Goal: Task Accomplishment & Management: Manage account settings

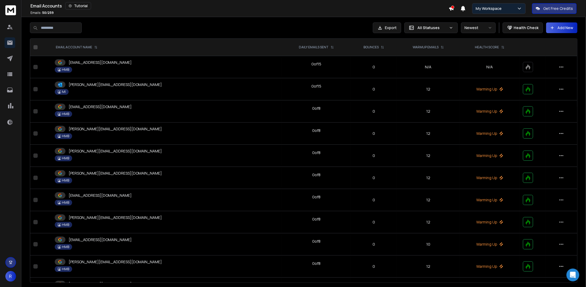
click at [518, 7] on div "My Workspace" at bounding box center [499, 8] width 46 height 5
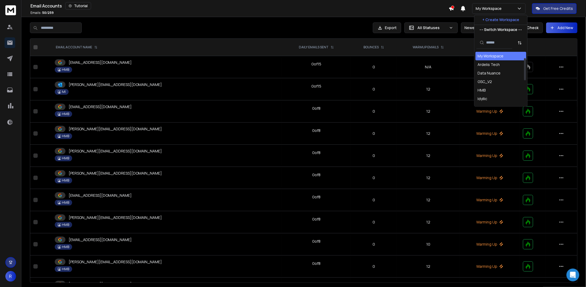
scroll to position [75, 0]
click at [497, 56] on div "StringCan" at bounding box center [500, 58] width 51 height 9
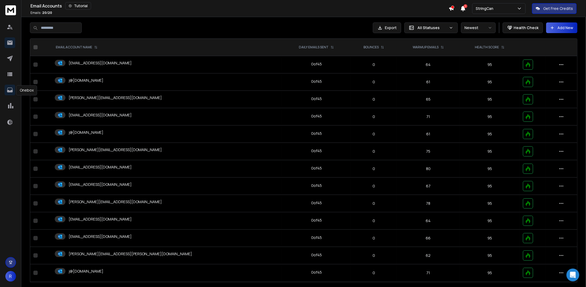
click at [7, 92] on icon at bounding box center [10, 90] width 6 height 5
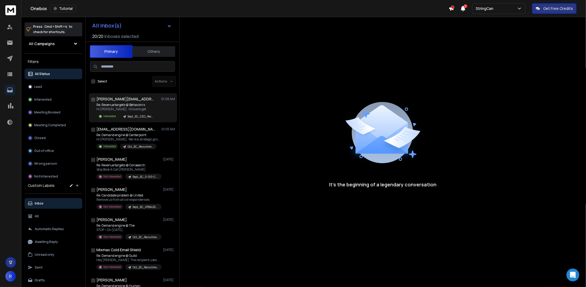
click at [122, 100] on h1 "shane@behaviorrx.org" at bounding box center [125, 98] width 59 height 5
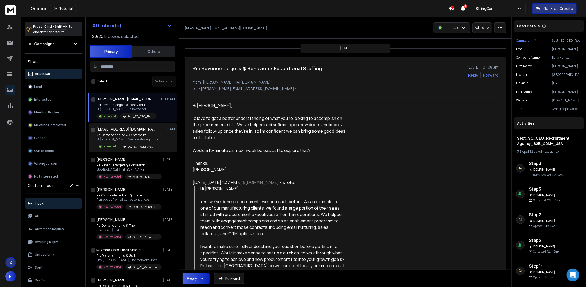
click at [141, 132] on div "greyes@centerpoint.one 01:05 AM Re: Demand engine @ Centerpoint Hi Antonio, We’…" at bounding box center [135, 138] width 79 height 23
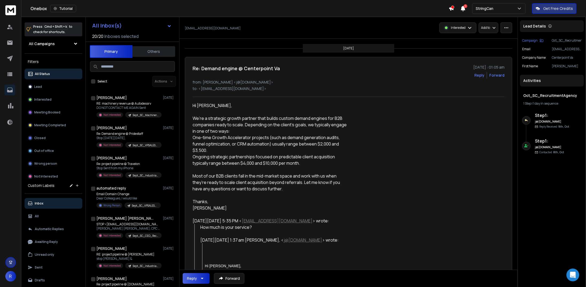
scroll to position [255, 0]
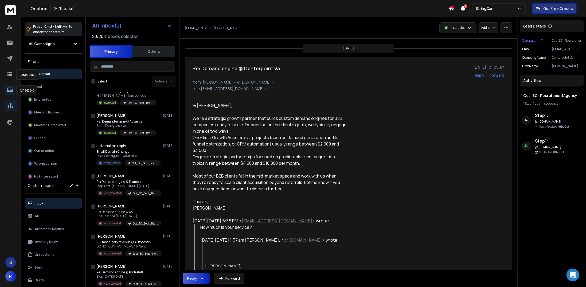
click at [10, 103] on icon at bounding box center [10, 105] width 5 height 5
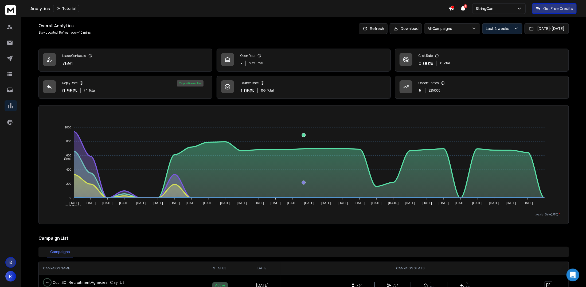
click at [490, 27] on p "Last 4 weeks" at bounding box center [499, 28] width 26 height 5
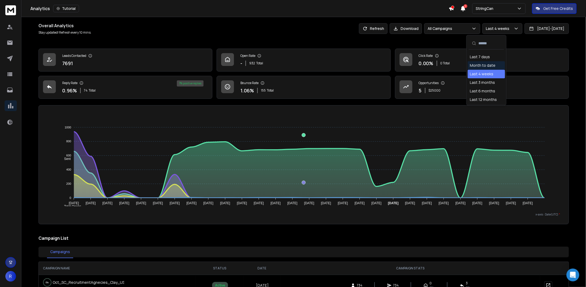
click at [478, 65] on div "Month to date" at bounding box center [483, 65] width 26 height 5
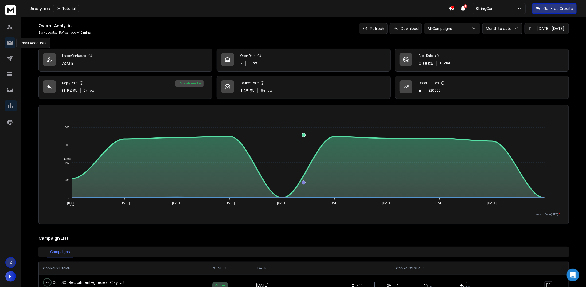
click at [8, 45] on icon at bounding box center [10, 43] width 6 height 6
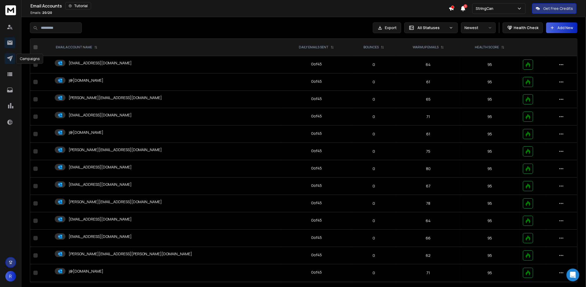
click at [9, 62] on link at bounding box center [10, 58] width 11 height 11
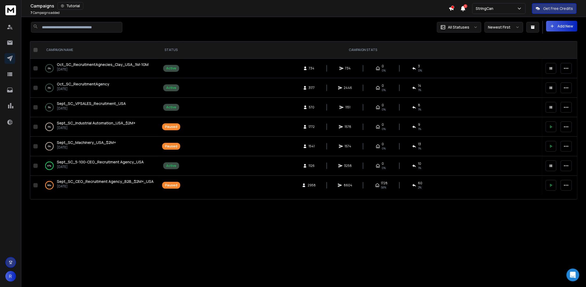
scroll to position [2, 0]
click at [557, 147] on div at bounding box center [559, 146] width 26 height 11
click at [554, 146] on button at bounding box center [551, 146] width 11 height 11
click at [550, 125] on icon at bounding box center [550, 126] width 5 height 5
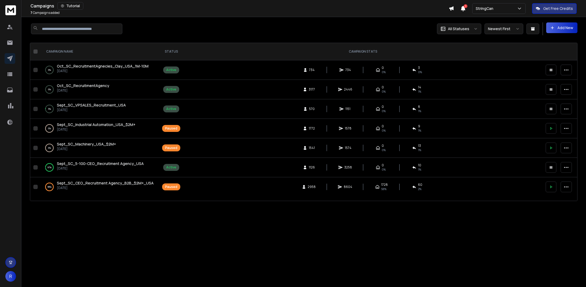
scroll to position [2, 0]
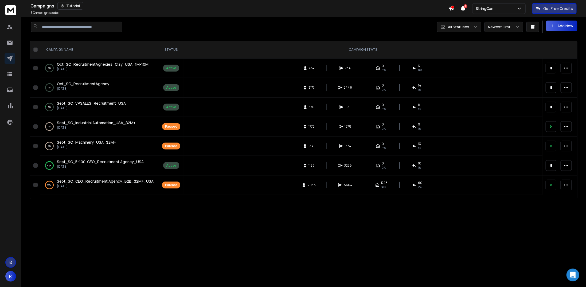
drag, startPoint x: 556, startPoint y: 127, endPoint x: 553, endPoint y: 127, distance: 3.2
click at [553, 127] on button at bounding box center [551, 126] width 11 height 11
click at [553, 127] on icon at bounding box center [550, 126] width 5 height 5
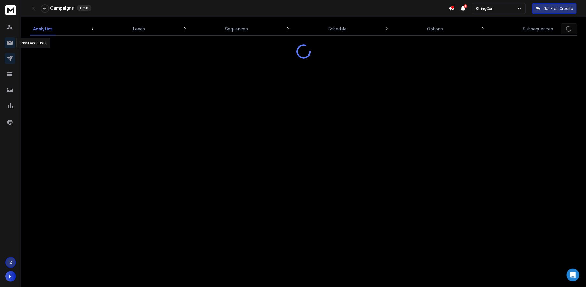
click at [11, 40] on icon at bounding box center [10, 43] width 6 height 6
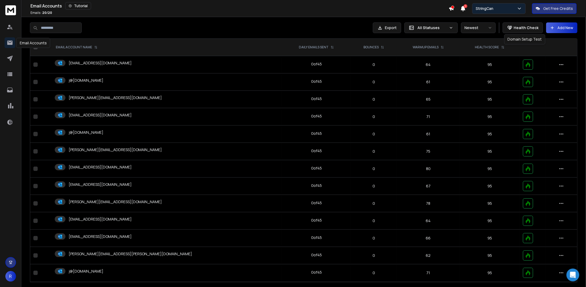
click at [504, 8] on div "StringCan" at bounding box center [499, 8] width 46 height 5
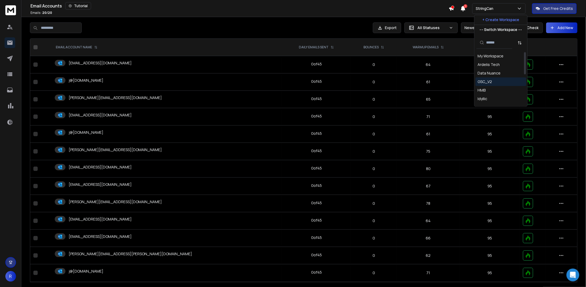
click at [504, 85] on div "GSC_V2" at bounding box center [500, 82] width 51 height 9
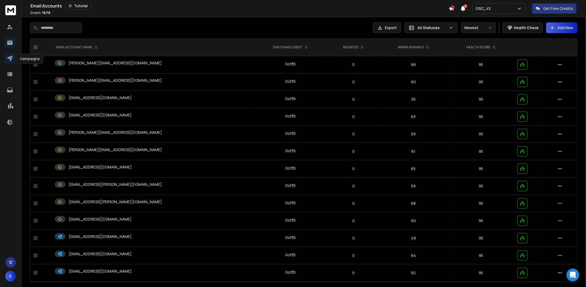
click at [8, 61] on icon at bounding box center [10, 58] width 6 height 6
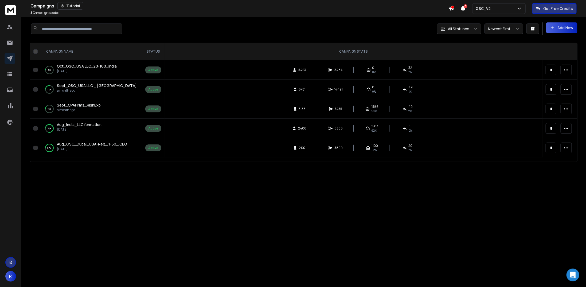
click at [82, 102] on td "11 % Sept_CPAFirms_RishExp a month ago" at bounding box center [91, 108] width 102 height 19
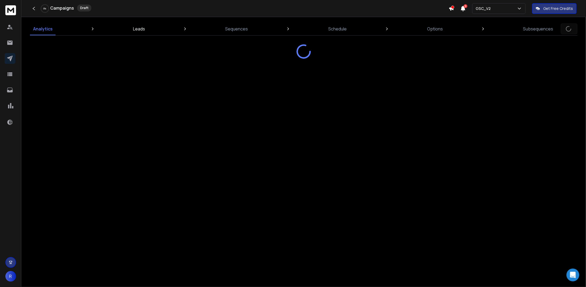
click at [137, 30] on p "Leads" at bounding box center [139, 29] width 12 height 6
click at [234, 29] on p "Sequences" at bounding box center [236, 29] width 23 height 6
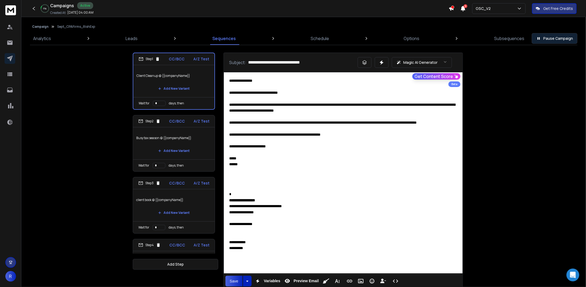
click at [559, 34] on button "Pause Campaign" at bounding box center [555, 38] width 46 height 11
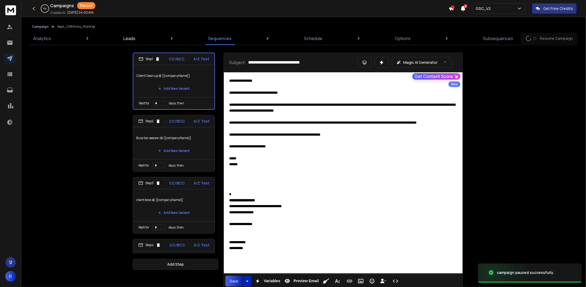
click at [130, 41] on p "Leads" at bounding box center [129, 38] width 12 height 6
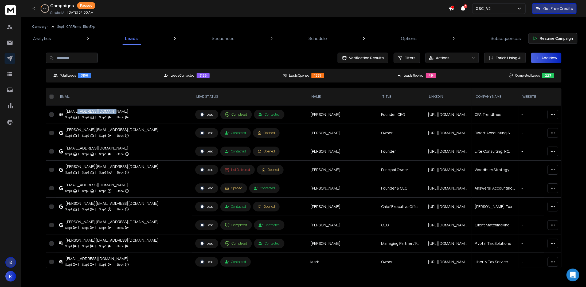
copy div "cpatrendlines.com"
drag, startPoint x: 125, startPoint y: 110, endPoint x: 88, endPoint y: 110, distance: 37.1
click at [88, 110] on div "rickt@cpatrendlines.com" at bounding box center [97, 111] width 64 height 5
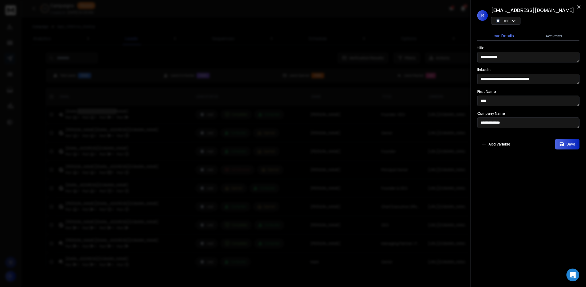
click at [149, 87] on div at bounding box center [293, 143] width 586 height 287
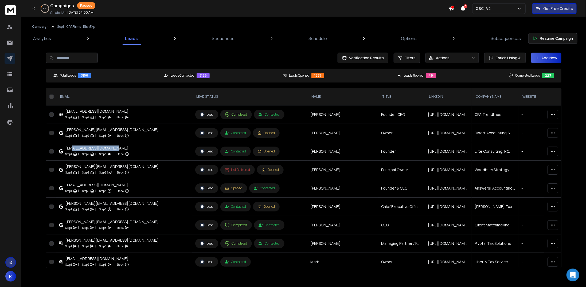
drag, startPoint x: 124, startPoint y: 146, endPoint x: 83, endPoint y: 148, distance: 41.4
click at [83, 148] on div "tl@eliteconsultingpc.com" at bounding box center [97, 148] width 64 height 5
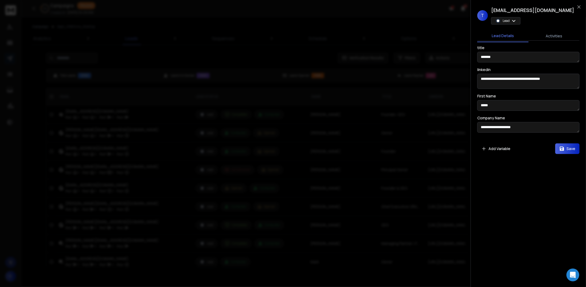
click at [83, 148] on div at bounding box center [293, 143] width 586 height 287
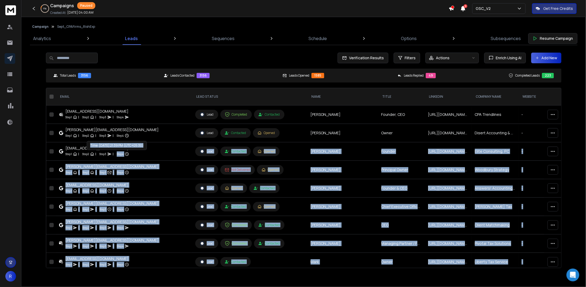
drag, startPoint x: 131, startPoint y: 151, endPoint x: 91, endPoint y: 148, distance: 39.9
click at [91, 148] on body "ReferralStack Unlock AI-powered affiliate growth Lifetime Deals available! Clai…" at bounding box center [293, 143] width 586 height 287
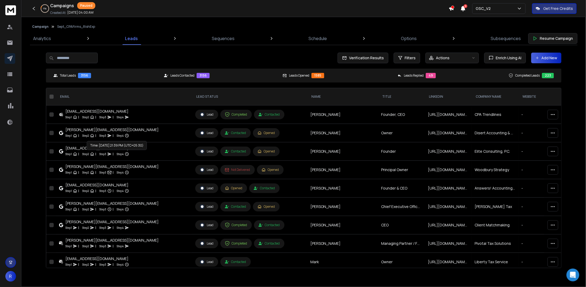
click at [121, 61] on div "Verification Results Filters Actions Enrich Using AI Add New" at bounding box center [304, 58] width 516 height 11
copy div "eliteconsultingpc.com"
drag, startPoint x: 126, startPoint y: 149, endPoint x: 83, endPoint y: 149, distance: 42.5
click at [83, 149] on div "tl@eliteconsultingpc.com" at bounding box center [97, 148] width 64 height 5
click at [46, 42] on link "Analytics" at bounding box center [42, 38] width 24 height 13
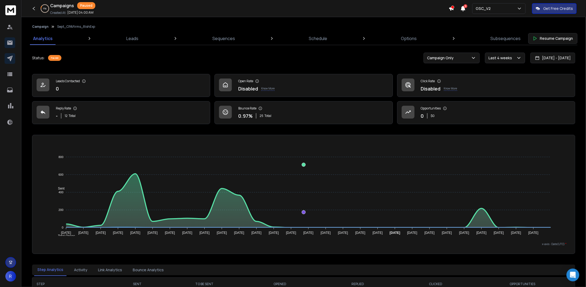
click at [7, 40] on icon at bounding box center [10, 43] width 6 height 6
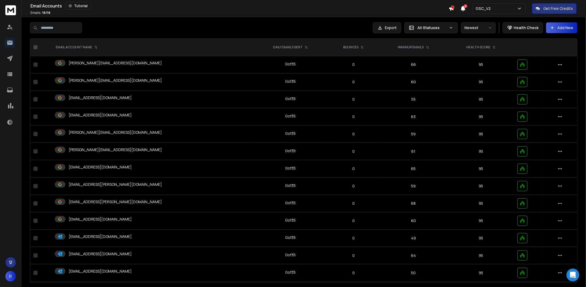
scroll to position [54, 0]
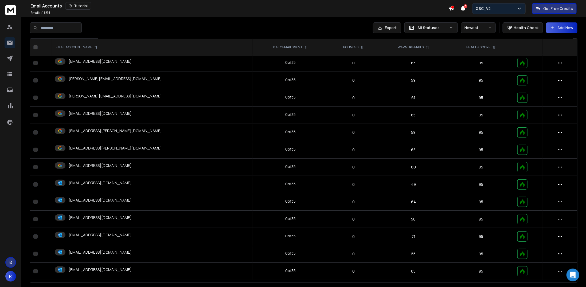
click at [500, 9] on div "GSC_V2" at bounding box center [499, 8] width 46 height 5
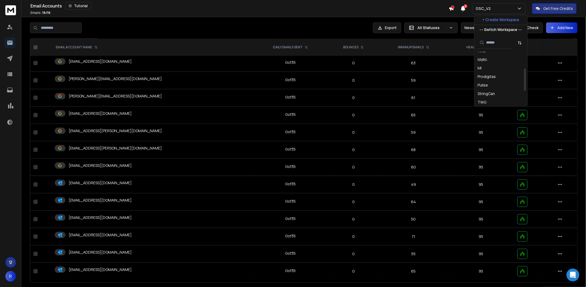
scroll to position [40, 0]
click at [492, 76] on div "Prodigitas" at bounding box center [486, 76] width 18 height 5
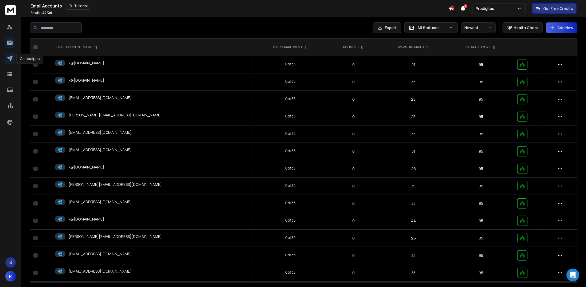
click at [10, 57] on icon at bounding box center [10, 59] width 6 height 6
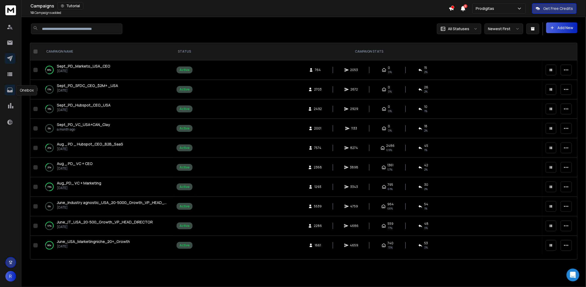
click at [7, 91] on icon at bounding box center [10, 90] width 6 height 6
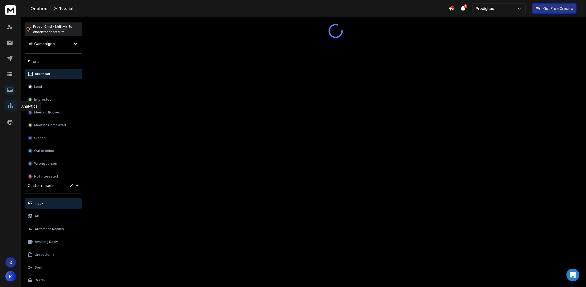
click at [9, 103] on icon at bounding box center [11, 106] width 8 height 8
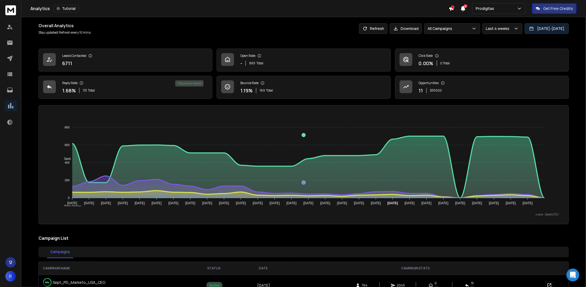
click at [526, 32] on button "12 Sep 2025 - 10 Oct 2025" at bounding box center [546, 28] width 44 height 11
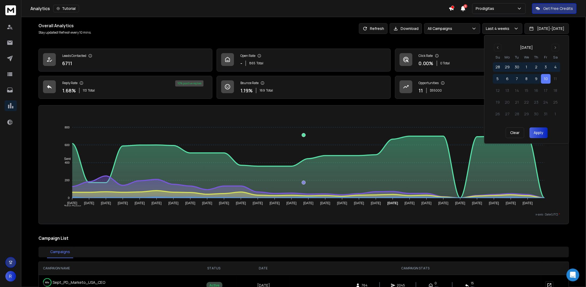
click at [494, 34] on div "Overall Analytics Stay updated! Refresh every 10 mins. Refresh Download All Cam…" at bounding box center [303, 29] width 530 height 15
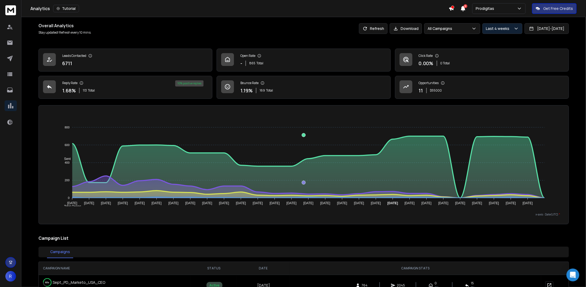
click at [490, 32] on button "Last 4 weeks" at bounding box center [502, 28] width 40 height 11
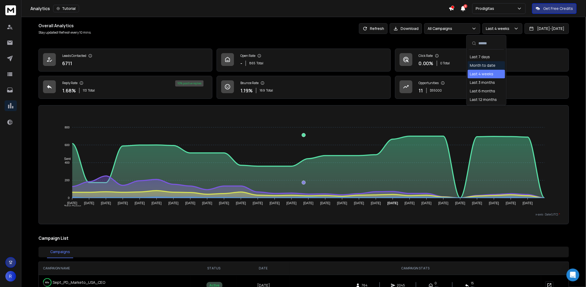
click at [487, 65] on div "Month to date" at bounding box center [483, 65] width 26 height 5
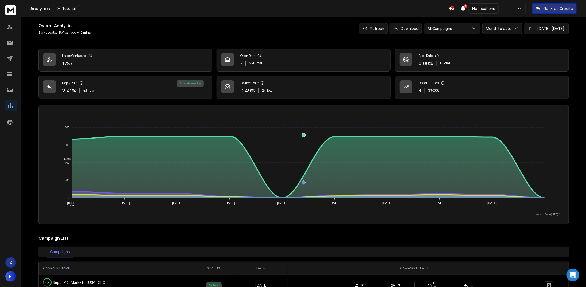
click at [465, 10] on icon at bounding box center [463, 8] width 5 height 5
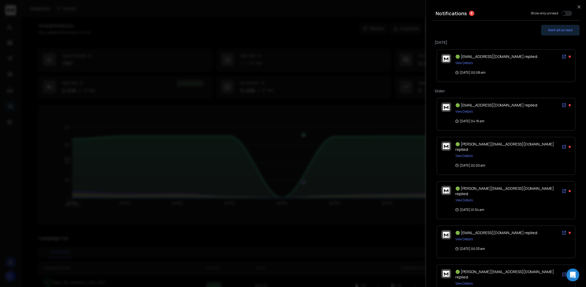
click at [562, 33] on button "Mark all as read" at bounding box center [560, 30] width 38 height 11
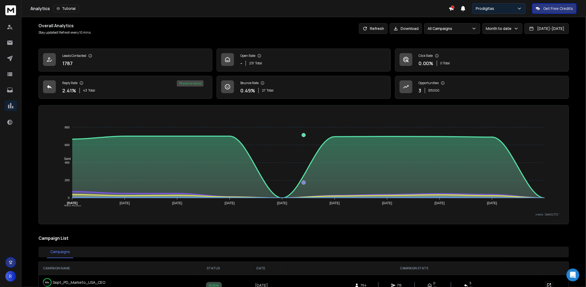
click at [484, 10] on p "Prodigitas" at bounding box center [486, 8] width 21 height 5
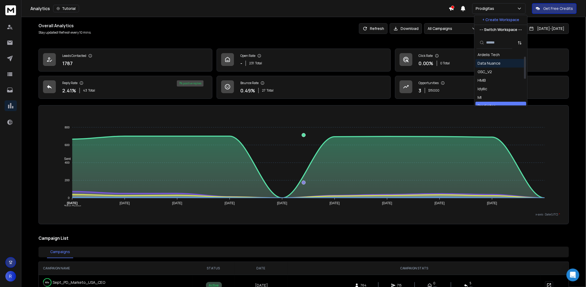
scroll to position [11, 0]
click at [494, 64] on div "Data Nuance" at bounding box center [488, 62] width 23 height 5
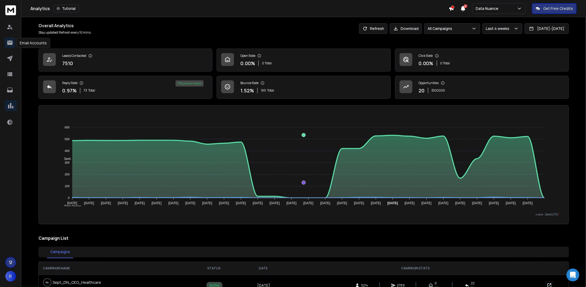
click at [10, 43] on icon at bounding box center [9, 43] width 5 height 4
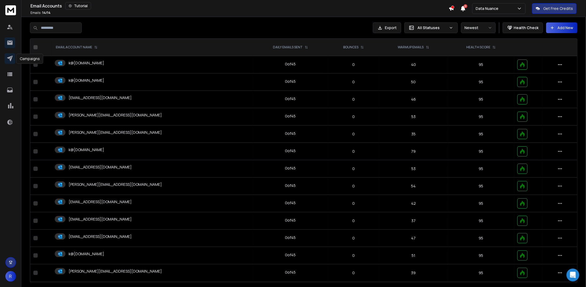
click at [6, 62] on link at bounding box center [10, 58] width 11 height 11
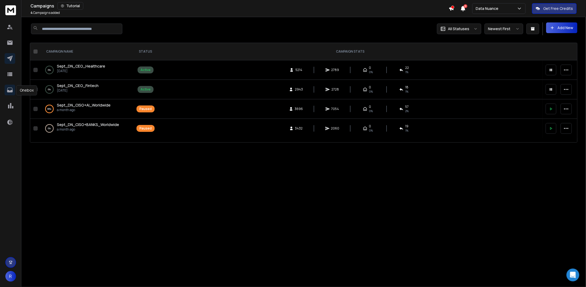
click at [11, 88] on icon at bounding box center [10, 90] width 6 height 5
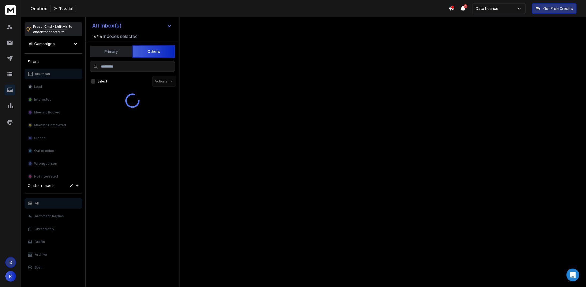
click at [162, 52] on button "Others" at bounding box center [153, 51] width 43 height 13
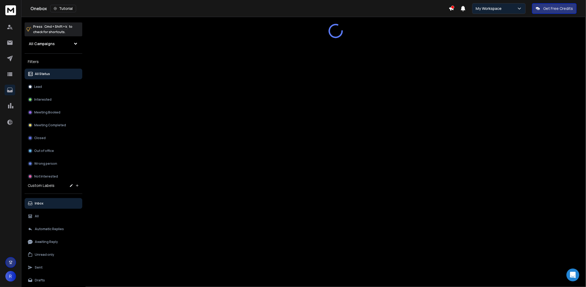
click at [490, 11] on button "My Workspace" at bounding box center [498, 8] width 53 height 11
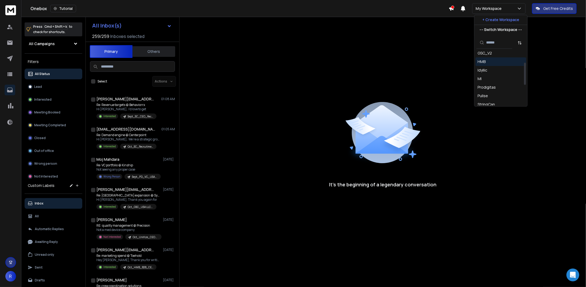
scroll to position [25, 0]
click at [488, 72] on div "Idyllic" at bounding box center [500, 73] width 51 height 9
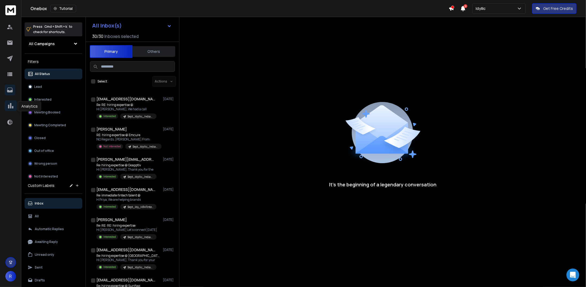
click at [7, 103] on icon at bounding box center [11, 106] width 8 height 8
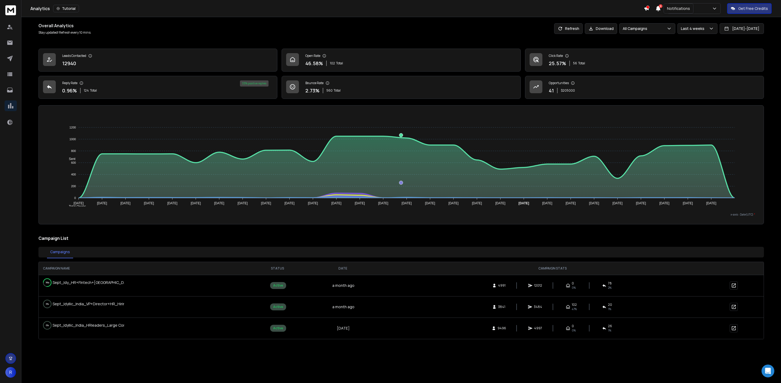
click at [586, 4] on div "Notifications" at bounding box center [679, 8] width 30 height 10
click at [586, 12] on button "Idyllic" at bounding box center [694, 8] width 53 height 11
click at [586, 56] on div "My Workspace" at bounding box center [686, 56] width 26 height 5
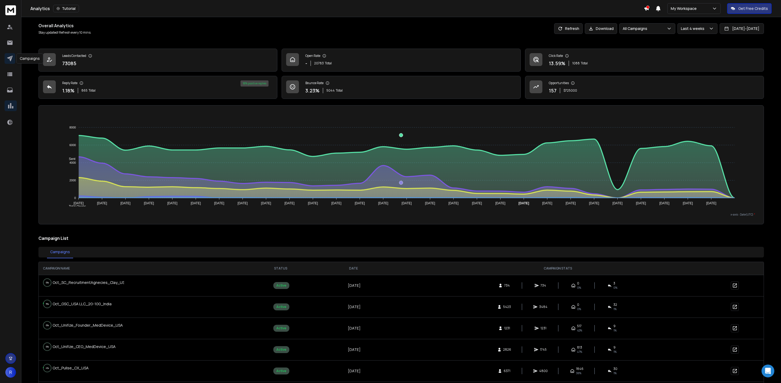
click at [11, 56] on icon at bounding box center [10, 59] width 6 height 6
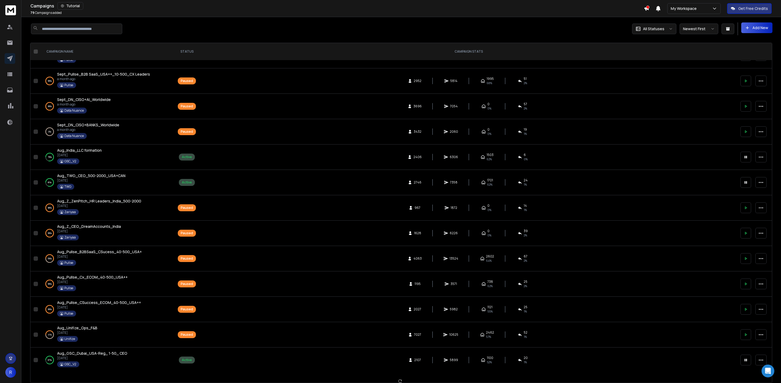
scroll to position [959, 0]
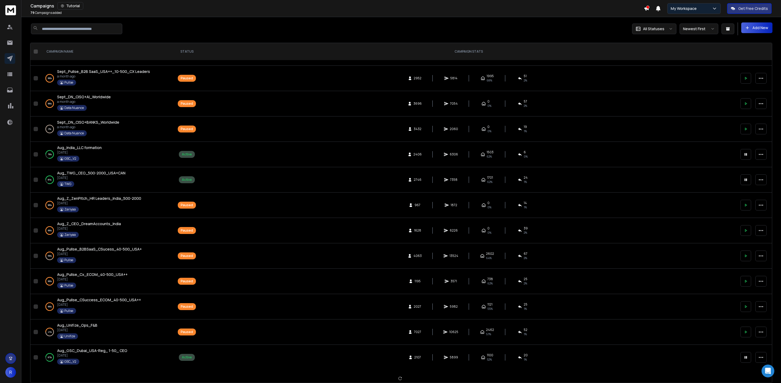
click at [701, 7] on div "My Workspace" at bounding box center [694, 8] width 46 height 5
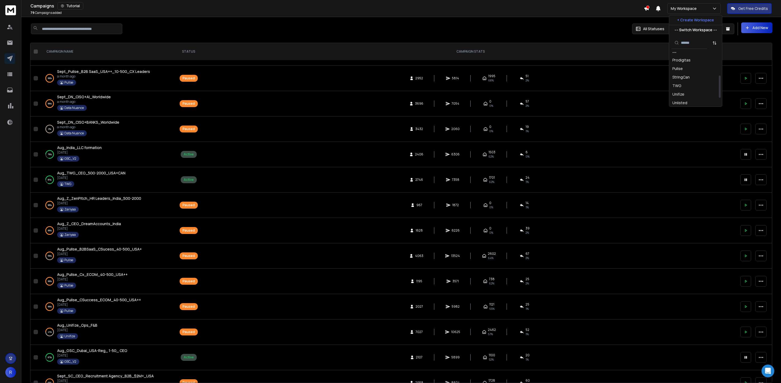
scroll to position [58, 0]
click at [692, 77] on div "StringCan" at bounding box center [696, 75] width 51 height 9
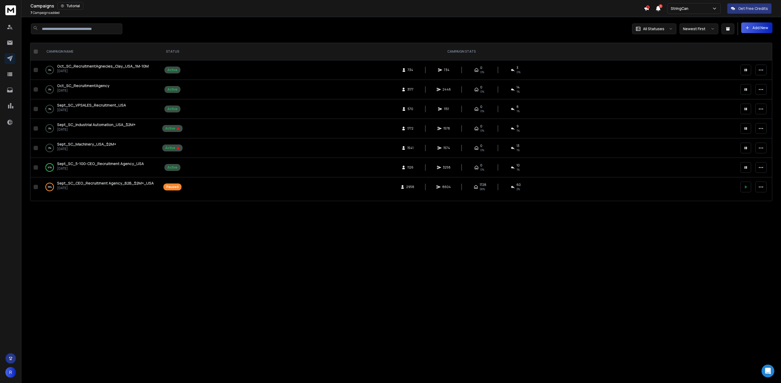
click at [105, 64] on span "Oct_SC_RecruitmentAgnecies_Clay_USA_1M-10M" at bounding box center [103, 66] width 92 height 5
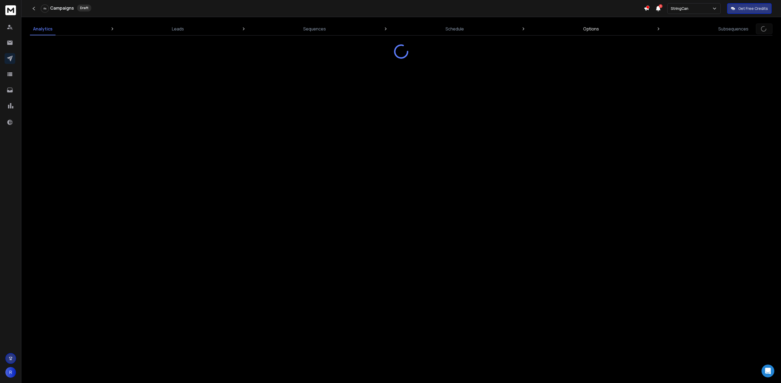
click at [592, 32] on p "Options" at bounding box center [591, 29] width 16 height 6
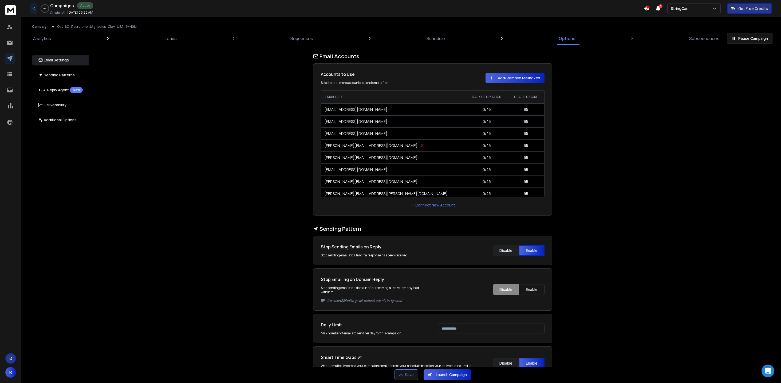
click at [33, 12] on button at bounding box center [33, 8] width 7 height 11
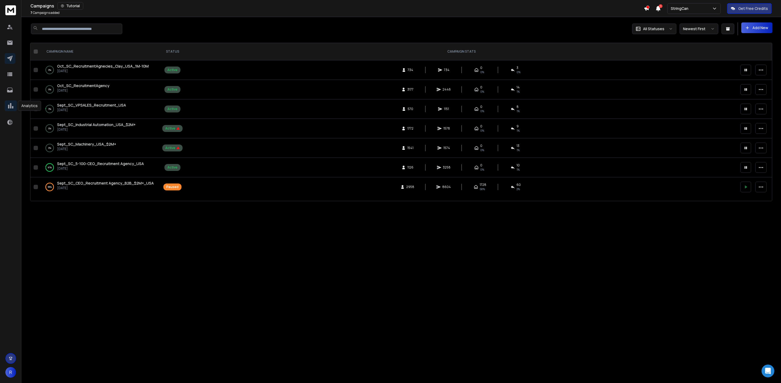
click at [10, 105] on icon at bounding box center [10, 105] width 5 height 5
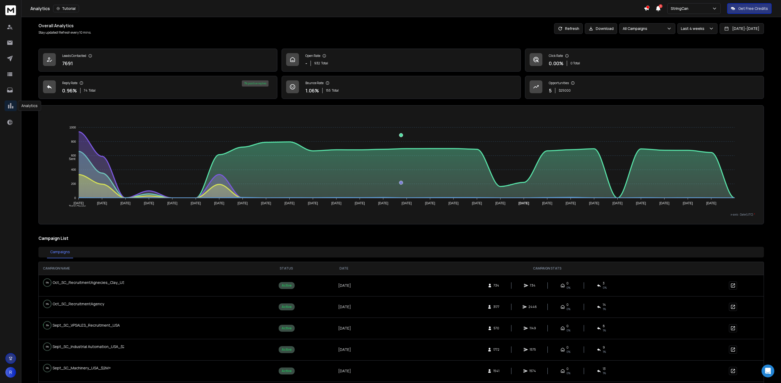
click at [699, 3] on div "StringCan" at bounding box center [694, 8] width 53 height 11
click at [699, 7] on div "StringCan" at bounding box center [694, 8] width 46 height 5
click at [689, 54] on div "My Workspace" at bounding box center [686, 56] width 26 height 5
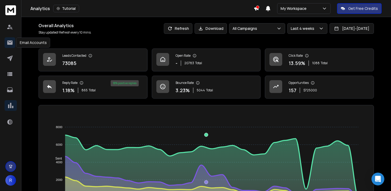
click at [14, 43] on link at bounding box center [10, 42] width 11 height 11
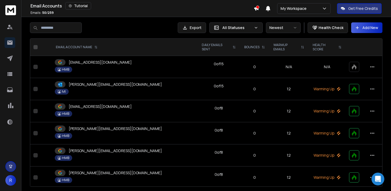
click at [62, 33] on input at bounding box center [56, 27] width 52 height 11
click at [7, 58] on icon at bounding box center [10, 58] width 6 height 6
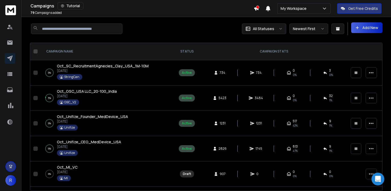
click at [53, 30] on input at bounding box center [76, 28] width 91 height 11
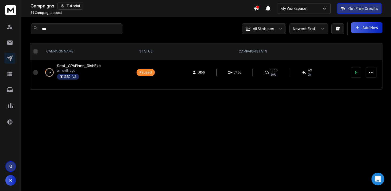
type input "***"
click at [71, 65] on span "Sept_CPAFirms_RishExp" at bounding box center [79, 65] width 44 height 5
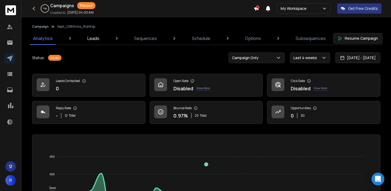
click at [95, 41] on p "Leads" at bounding box center [93, 38] width 12 height 6
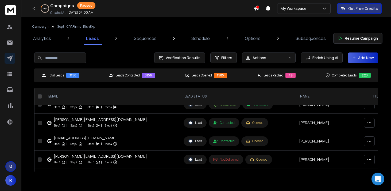
scroll to position [10, 0]
click at [28, 123] on button "Select this Page" at bounding box center [28, 122] width 4 height 4
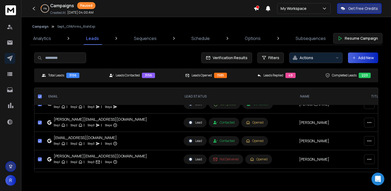
click at [307, 58] on p "Actions" at bounding box center [306, 57] width 14 height 5
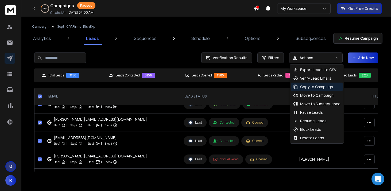
click at [309, 89] on p "Copy to Campaign" at bounding box center [316, 86] width 33 height 5
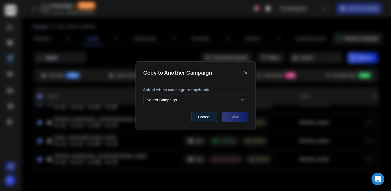
click at [209, 118] on p "Cancel" at bounding box center [204, 117] width 26 height 11
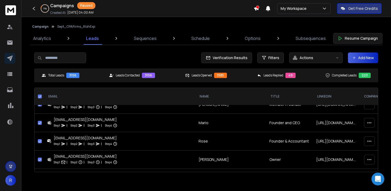
scroll to position [804, 100]
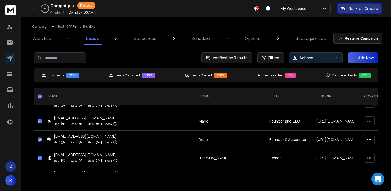
click at [313, 60] on div "Actions" at bounding box center [312, 57] width 41 height 5
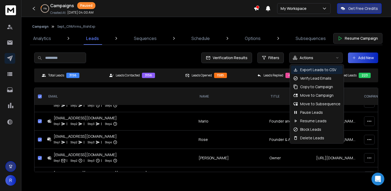
click at [313, 71] on p "Export Leads to CSV" at bounding box center [318, 69] width 36 height 5
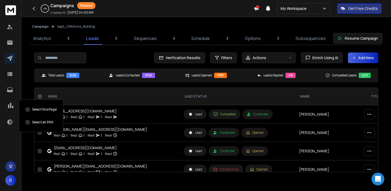
click at [27, 122] on button "Select this Page" at bounding box center [28, 122] width 4 height 4
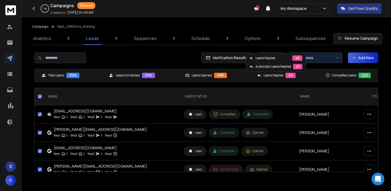
click at [322, 58] on div "Actions" at bounding box center [312, 57] width 41 height 5
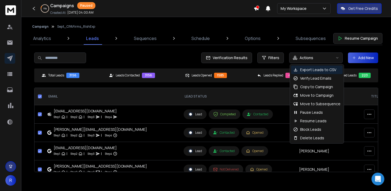
click at [311, 70] on p "Export Leads to CSV" at bounding box center [318, 69] width 36 height 5
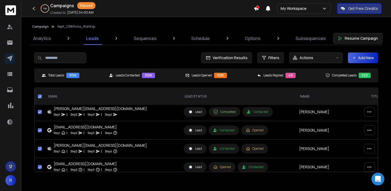
scroll to position [858, 0]
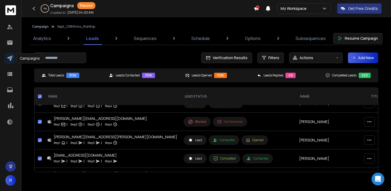
click at [7, 59] on icon at bounding box center [10, 58] width 6 height 6
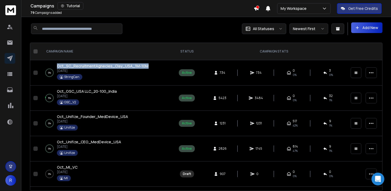
copy span "Oct_SC_RecruitmentAgnecies_Clay_USA_1M-10M"
drag, startPoint x: 149, startPoint y: 67, endPoint x: 57, endPoint y: 68, distance: 92.1
click at [57, 68] on td "0 % Oct_SC_RecruitmentAgnecies_Clay_USA_1M-10M 5 days ago StringCan" at bounding box center [107, 72] width 134 height 25
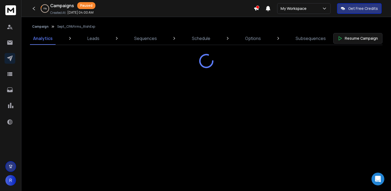
click at [106, 50] on div at bounding box center [206, 148] width 352 height 196
click at [34, 8] on icon at bounding box center [34, 8] width 5 height 5
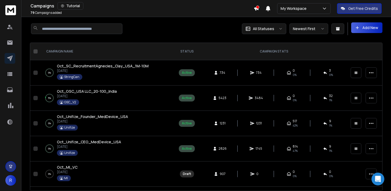
click at [76, 25] on input at bounding box center [76, 28] width 91 height 11
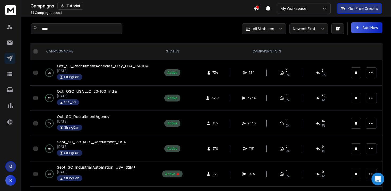
type input "****"
click at [192, 31] on div "****" at bounding box center [118, 28] width 176 height 13
click at [113, 34] on input "****" at bounding box center [76, 28] width 91 height 11
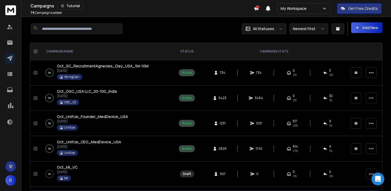
click at [78, 33] on input at bounding box center [76, 28] width 91 height 11
type input "****"
click at [366, 27] on button "Add New" at bounding box center [366, 27] width 31 height 11
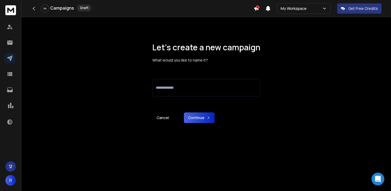
click at [219, 86] on input at bounding box center [206, 88] width 108 height 18
paste input "**********"
drag, startPoint x: 172, startPoint y: 88, endPoint x: 209, endPoint y: 88, distance: 37.7
click at [209, 88] on input "**********" at bounding box center [206, 88] width 108 height 18
click at [189, 88] on input "**********" at bounding box center [206, 88] width 108 height 18
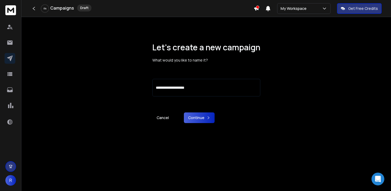
click at [226, 96] on input "**********" at bounding box center [206, 88] width 108 height 18
type input "**********"
click at [204, 121] on button "Continue" at bounding box center [199, 118] width 31 height 11
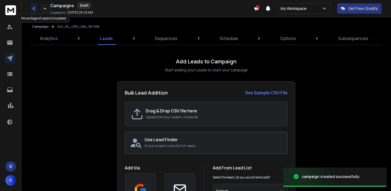
click at [35, 10] on icon at bounding box center [34, 8] width 5 height 5
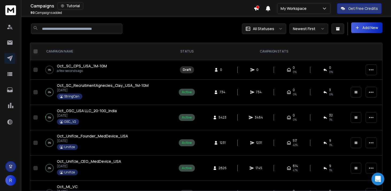
click at [374, 70] on button "button" at bounding box center [370, 70] width 11 height 11
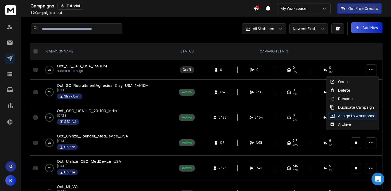
click at [347, 112] on div "Assign to workspace" at bounding box center [353, 116] width 50 height 9
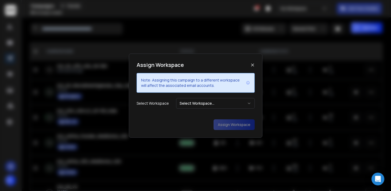
click at [213, 102] on button "Select Workspace..." at bounding box center [215, 103] width 78 height 11
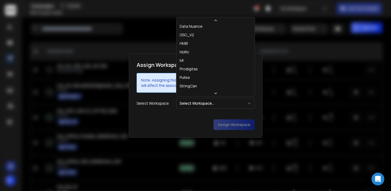
scroll to position [37, 0]
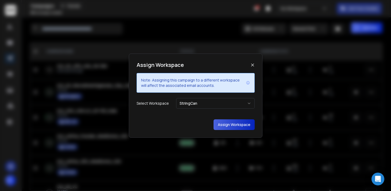
click at [253, 68] on div "Assign Workspace" at bounding box center [195, 64] width 118 height 7
click at [253, 65] on icon at bounding box center [252, 65] width 3 height 3
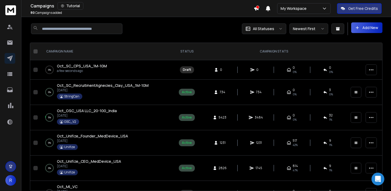
click at [371, 69] on icon "button" at bounding box center [370, 69] width 5 height 5
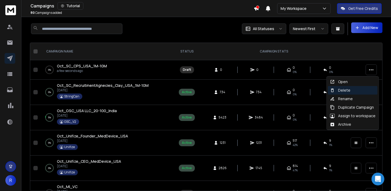
click at [347, 90] on div "Delete" at bounding box center [340, 90] width 20 height 5
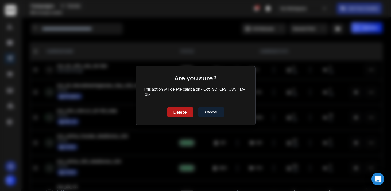
click at [192, 110] on button "Delete" at bounding box center [180, 112] width 26 height 11
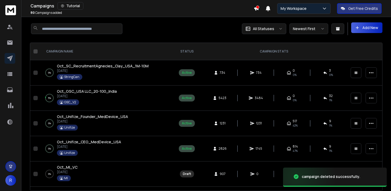
click at [305, 13] on button "My Workspace" at bounding box center [303, 8] width 53 height 11
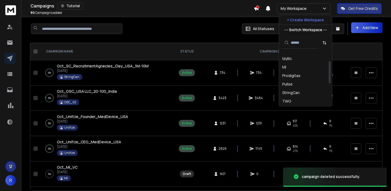
scroll to position [45, 0]
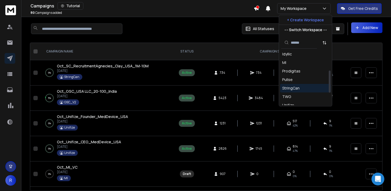
click at [299, 87] on div "StringCan" at bounding box center [290, 88] width 17 height 5
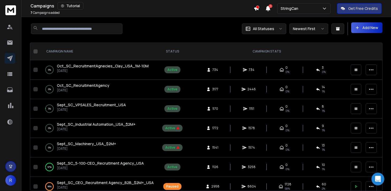
click at [144, 126] on div "0 % Sept_SC_Industrial Automation_USA_$2M+ [DATE]" at bounding box center [99, 128] width 108 height 13
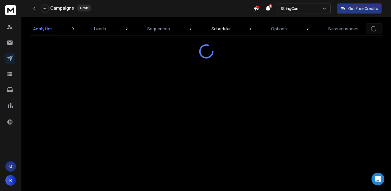
click at [210, 28] on link "Schedule" at bounding box center [220, 28] width 25 height 13
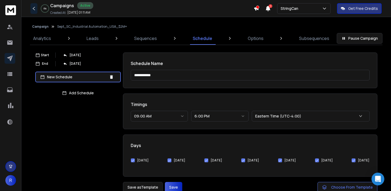
click at [34, 8] on icon at bounding box center [34, 8] width 5 height 5
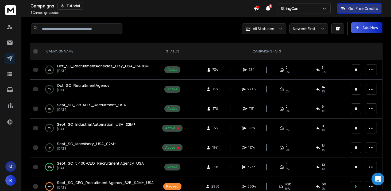
click at [96, 126] on span "Sept_SC_Industrial Automation_USA_$2M+" at bounding box center [96, 124] width 79 height 5
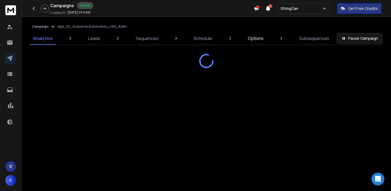
click at [261, 38] on p "Options" at bounding box center [256, 38] width 16 height 6
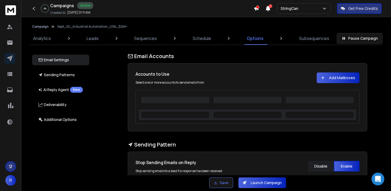
click at [340, 77] on button "Add Mailboxes" at bounding box center [337, 78] width 43 height 11
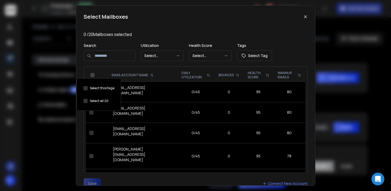
click at [91, 74] on button "Select this Page" at bounding box center [92, 75] width 4 height 4
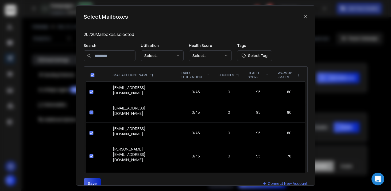
click at [95, 182] on button "Save" at bounding box center [92, 184] width 17 height 11
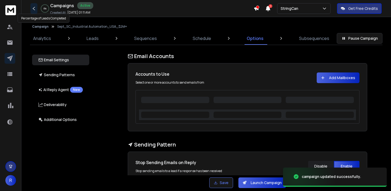
click at [37, 11] on button at bounding box center [33, 8] width 7 height 11
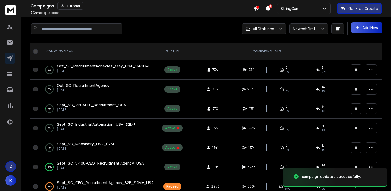
click at [67, 123] on span "Sept_SC_Industrial Automation_USA_$2M+" at bounding box center [96, 124] width 79 height 5
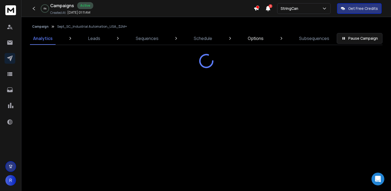
click at [251, 40] on p "Options" at bounding box center [256, 38] width 16 height 6
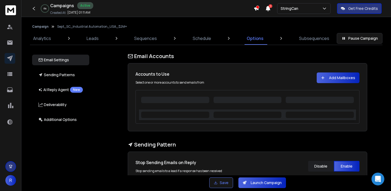
click at [333, 79] on button "Add Mailboxes" at bounding box center [337, 78] width 43 height 11
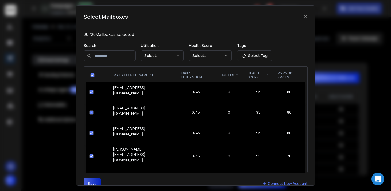
click at [310, 19] on div "Select Mailboxes 20 / 20 Mailboxes selected Search Utilization Select... Health…" at bounding box center [195, 95] width 239 height 181
click at [307, 17] on icon at bounding box center [305, 17] width 4 height 4
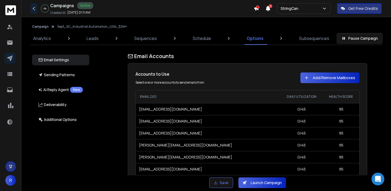
click at [34, 8] on icon at bounding box center [34, 8] width 5 height 5
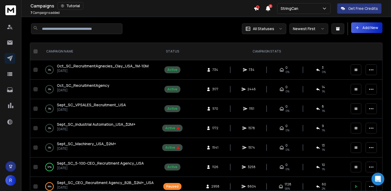
click at [71, 149] on p "[DATE]" at bounding box center [86, 149] width 59 height 4
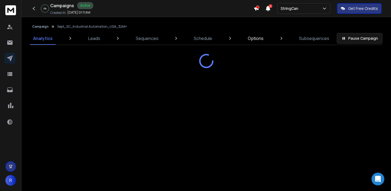
click at [261, 38] on p "Options" at bounding box center [256, 38] width 16 height 6
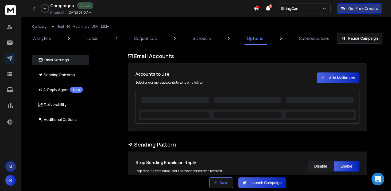
click at [324, 78] on icon "button" at bounding box center [323, 78] width 4 height 4
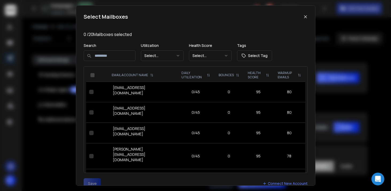
click at [94, 75] on button "button" at bounding box center [92, 75] width 4 height 4
click at [91, 185] on button "Save" at bounding box center [92, 184] width 17 height 11
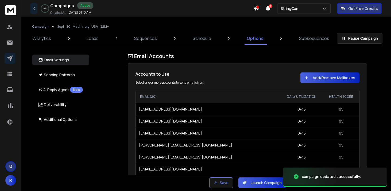
click at [33, 12] on button at bounding box center [33, 8] width 7 height 11
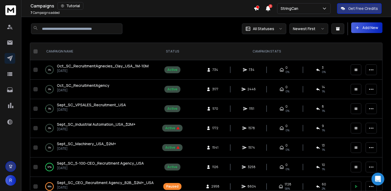
scroll to position [10, 0]
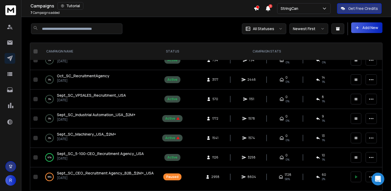
click at [362, 32] on button "Add New" at bounding box center [366, 27] width 31 height 11
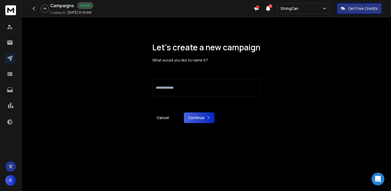
click at [201, 93] on input at bounding box center [206, 88] width 108 height 18
paste input "**********"
drag, startPoint x: 172, startPoint y: 88, endPoint x: 209, endPoint y: 88, distance: 36.6
click at [209, 88] on input "**********" at bounding box center [206, 88] width 108 height 18
click at [197, 89] on input "**********" at bounding box center [206, 88] width 108 height 18
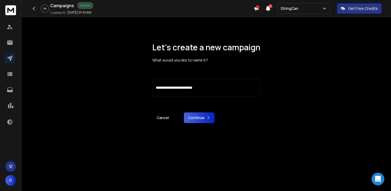
type input "**********"
drag, startPoint x: 200, startPoint y: 117, endPoint x: 262, endPoint y: 63, distance: 82.5
click at [262, 63] on div "**********" at bounding box center [195, 61] width 391 height 123
click at [201, 114] on button "Continue" at bounding box center [199, 118] width 31 height 11
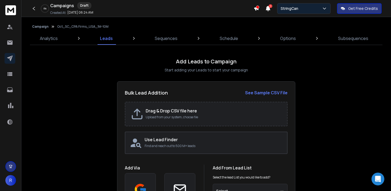
click at [307, 7] on div "StringCan" at bounding box center [303, 8] width 46 height 5
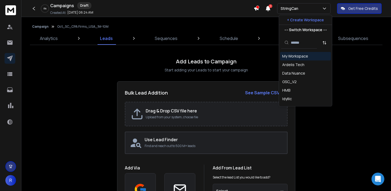
click at [204, 25] on div "Campaign Oct_SC_CPA Firms_USA_1M-10M" at bounding box center [206, 27] width 348 height 4
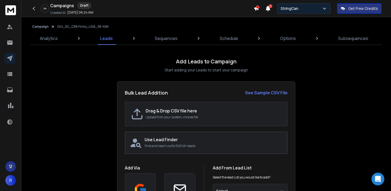
click at [309, 6] on div "StringCan" at bounding box center [303, 8] width 46 height 5
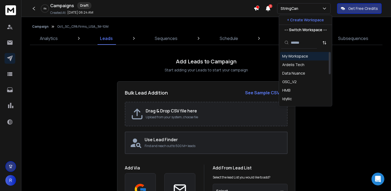
click at [297, 56] on div "My Workspace" at bounding box center [295, 56] width 26 height 5
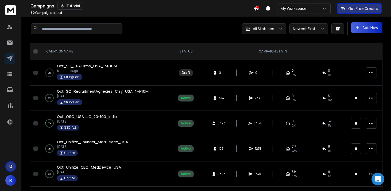
click at [75, 29] on input at bounding box center [76, 28] width 91 height 11
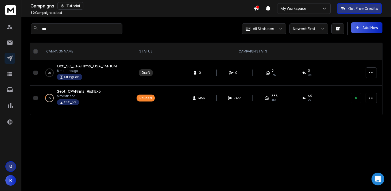
type input "***"
click at [72, 92] on span "Sept_CPAFirms_RishExp" at bounding box center [79, 91] width 44 height 5
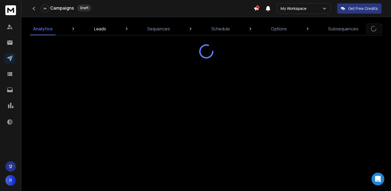
click at [99, 29] on p "Leads" at bounding box center [100, 29] width 12 height 6
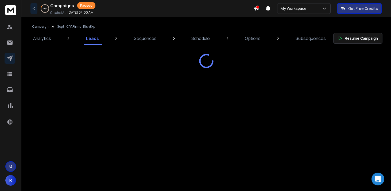
click at [33, 9] on icon at bounding box center [34, 8] width 5 height 5
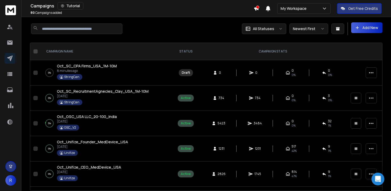
click at [74, 69] on p "8 minutes ago" at bounding box center [87, 71] width 60 height 4
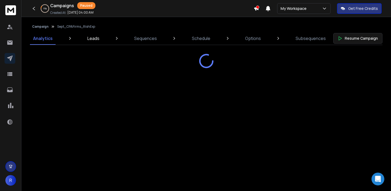
click at [93, 36] on p "Leads" at bounding box center [93, 38] width 12 height 6
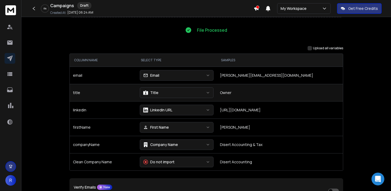
scroll to position [48, 0]
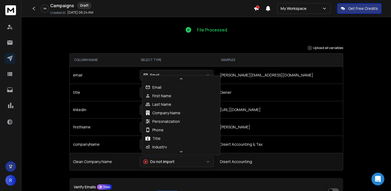
click at [191, 160] on button "Do not import" at bounding box center [177, 162] width 74 height 11
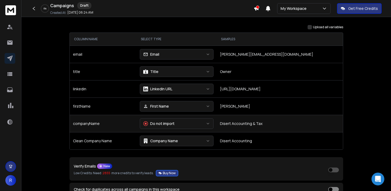
scroll to position [110, 0]
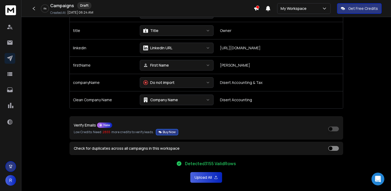
click at [210, 178] on button "Upload All" at bounding box center [206, 178] width 32 height 11
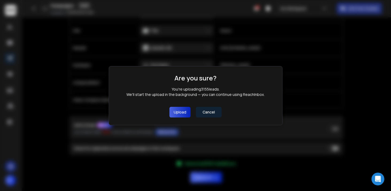
click at [179, 112] on button "Upload" at bounding box center [179, 112] width 21 height 11
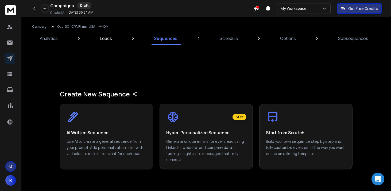
click at [106, 40] on p "Leads" at bounding box center [106, 38] width 12 height 6
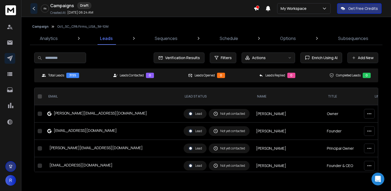
click at [32, 7] on icon at bounding box center [34, 8] width 5 height 5
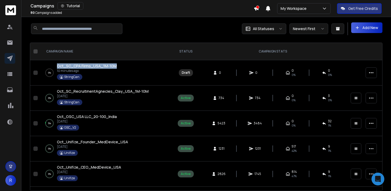
copy span "Oct_SC_CPA Firms_USA_1M-10M"
drag, startPoint x: 121, startPoint y: 67, endPoint x: 60, endPoint y: 58, distance: 62.1
click at [58, 60] on td "0 % Oct_SC_CPA Firms_USA_1M-10M 10 minutes ago StringCan" at bounding box center [107, 72] width 134 height 25
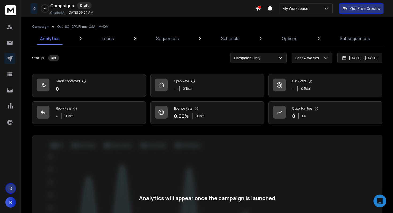
click at [36, 6] on button at bounding box center [33, 8] width 7 height 11
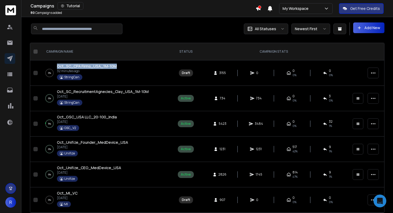
copy span "Oct_SC_CPA Firms_USA_1M-10M"
drag, startPoint x: 119, startPoint y: 68, endPoint x: 57, endPoint y: 67, distance: 61.4
click at [57, 67] on div "0 % Oct_SC_CPA Firms_USA_1M-10M 32 minutes ago StringCan" at bounding box center [106, 73] width 123 height 19
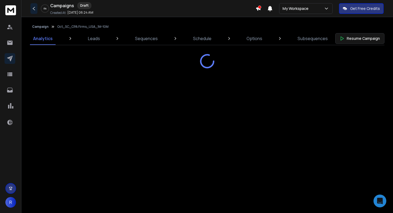
click at [36, 12] on button at bounding box center [33, 8] width 7 height 11
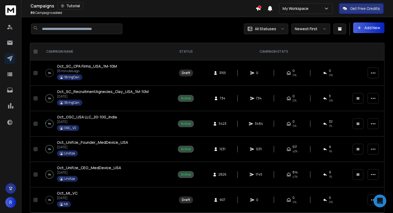
click at [375, 72] on icon "button" at bounding box center [372, 72] width 5 height 5
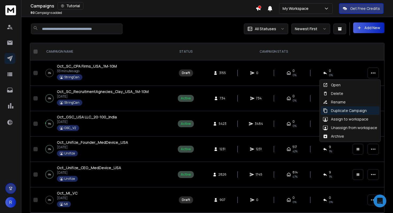
click at [344, 110] on div "Duplicate Campaign" at bounding box center [345, 110] width 44 height 5
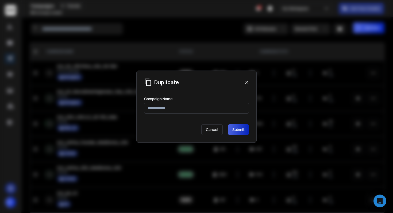
click at [212, 107] on input "text" at bounding box center [196, 108] width 105 height 11
paste input "**********"
click at [179, 108] on input "**********" at bounding box center [196, 108] width 105 height 11
drag, startPoint x: 181, startPoint y: 108, endPoint x: 164, endPoint y: 108, distance: 16.6
click at [164, 108] on input "**********" at bounding box center [196, 108] width 105 height 11
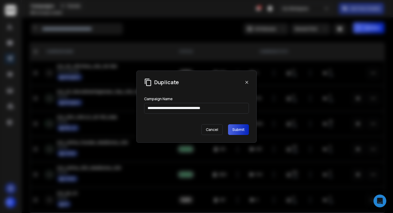
type input "**********"
click at [238, 133] on button "Submit" at bounding box center [238, 129] width 21 height 11
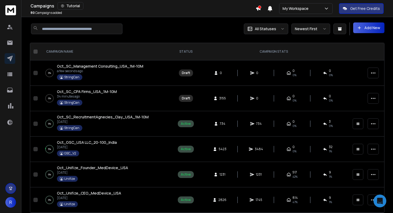
click at [375, 73] on icon "button" at bounding box center [372, 72] width 5 height 5
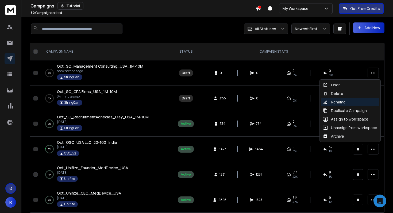
click at [337, 102] on div "Rename" at bounding box center [334, 101] width 23 height 5
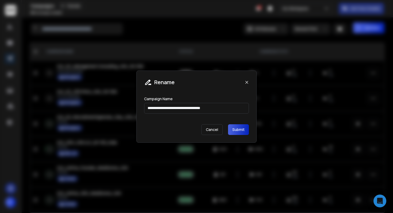
drag, startPoint x: 206, startPoint y: 108, endPoint x: 167, endPoint y: 109, distance: 39.0
click at [167, 109] on input "**********" at bounding box center [196, 108] width 105 height 11
type input "**********"
click at [239, 129] on button "Submit" at bounding box center [238, 129] width 21 height 11
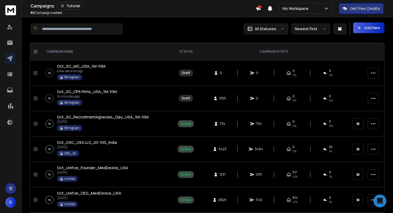
click at [89, 66] on span "Oct_SC_MC_USA_1M-10M" at bounding box center [81, 66] width 48 height 5
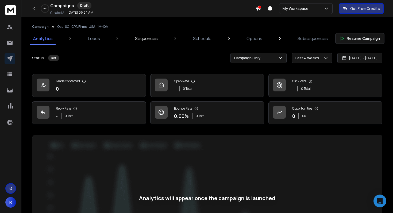
click at [132, 44] on link "Sequences" at bounding box center [146, 38] width 29 height 13
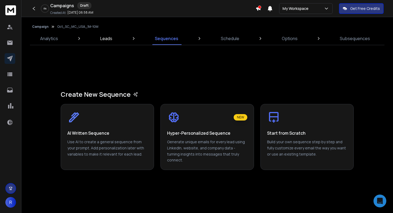
click at [112, 39] on p "Leads" at bounding box center [106, 38] width 12 height 6
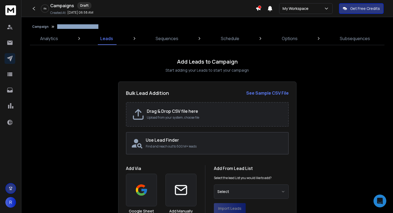
drag, startPoint x: 99, startPoint y: 27, endPoint x: 57, endPoint y: 25, distance: 42.2
click at [57, 25] on div "Campaign Oct_SC_MC_USA_1M-10M" at bounding box center [207, 27] width 350 height 4
copy p "Oct_SC_MC_USA_1M-10M"
